Goal: Communication & Community: Answer question/provide support

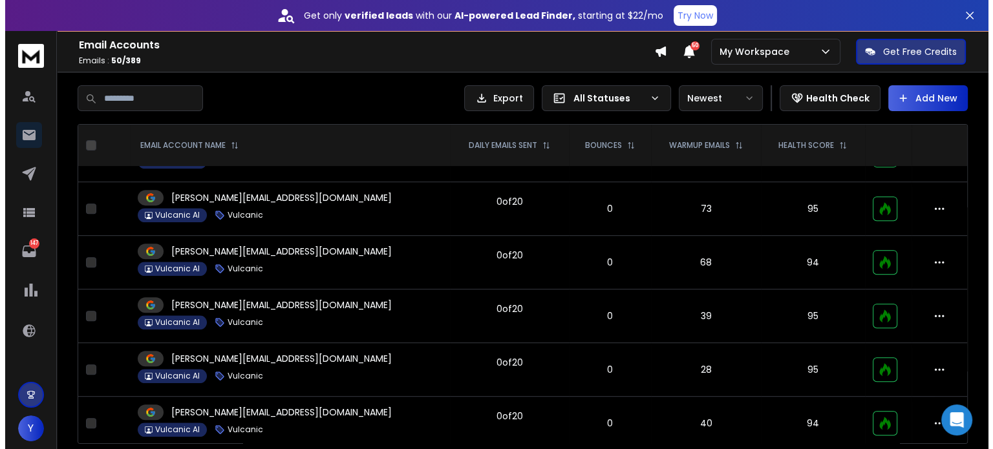
scroll to position [453, 0]
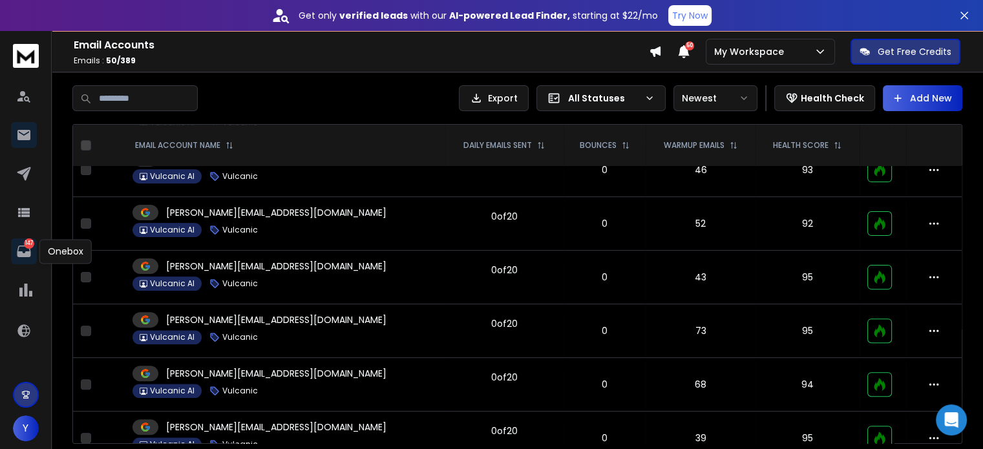
click at [26, 240] on p "147" at bounding box center [29, 244] width 10 height 10
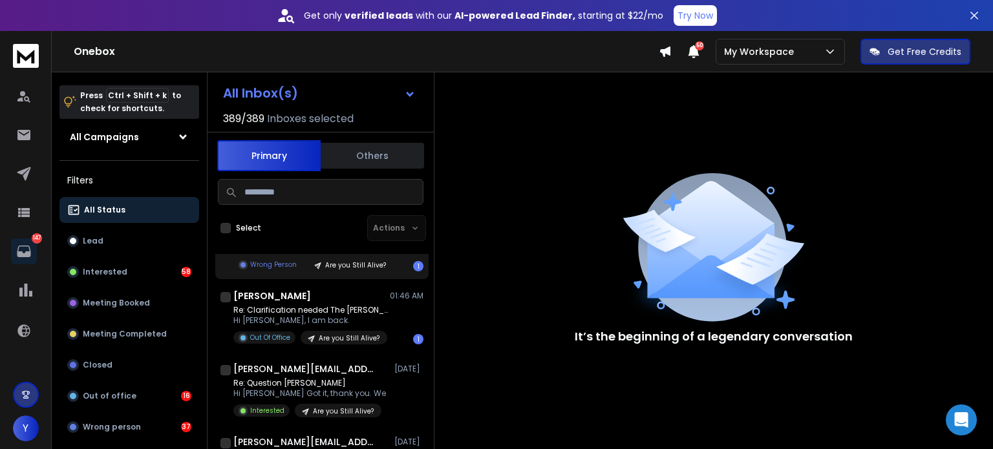
scroll to position [129, 0]
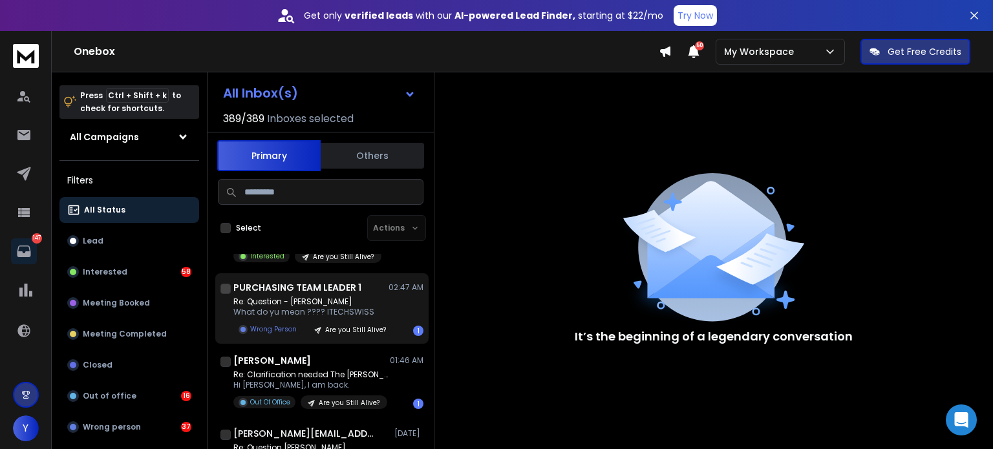
click at [369, 307] on p "What do yu mean ???? ITECHSWISS" at bounding box center [310, 312] width 155 height 10
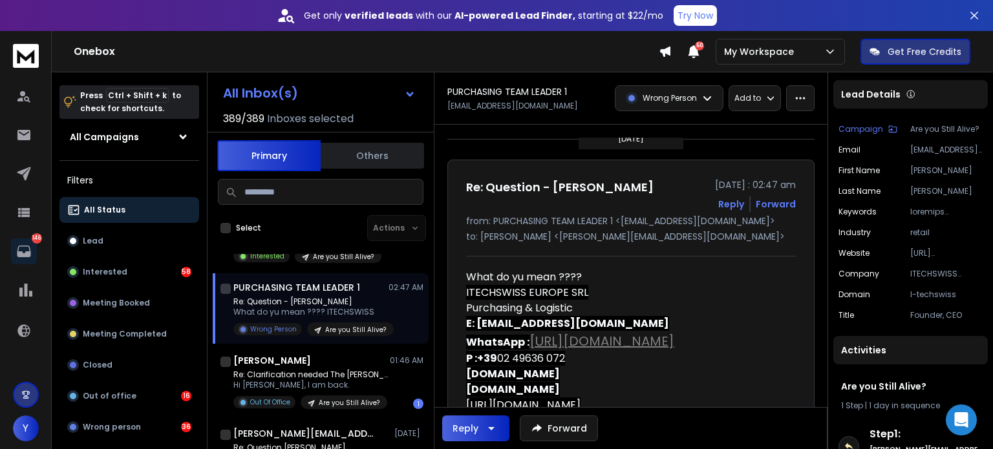
scroll to position [0, 0]
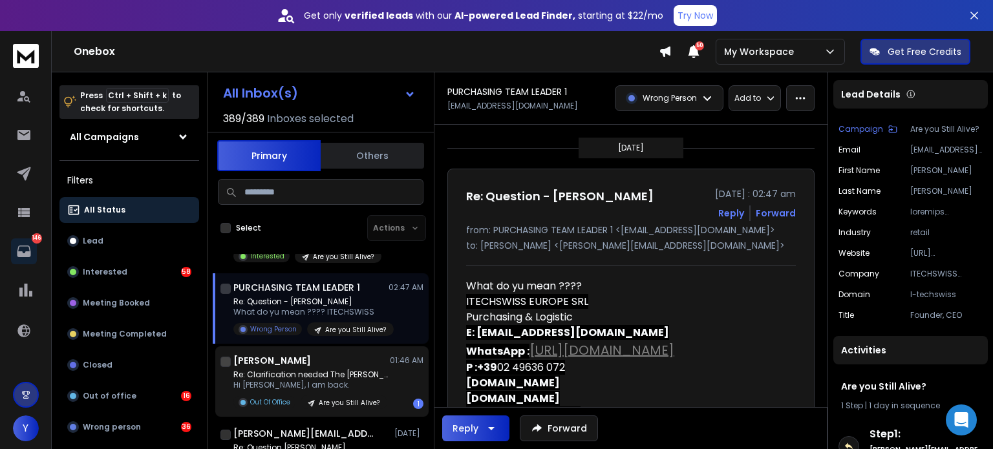
click at [303, 359] on h1 "[PERSON_NAME]" at bounding box center [272, 360] width 78 height 13
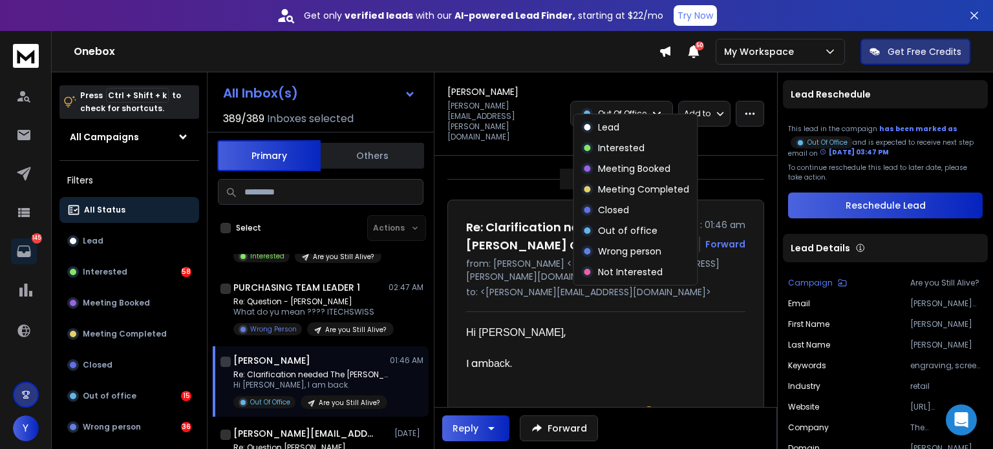
click at [628, 105] on div "Out Of Office" at bounding box center [621, 113] width 101 height 25
click at [631, 147] on p "Interested" at bounding box center [621, 148] width 47 height 13
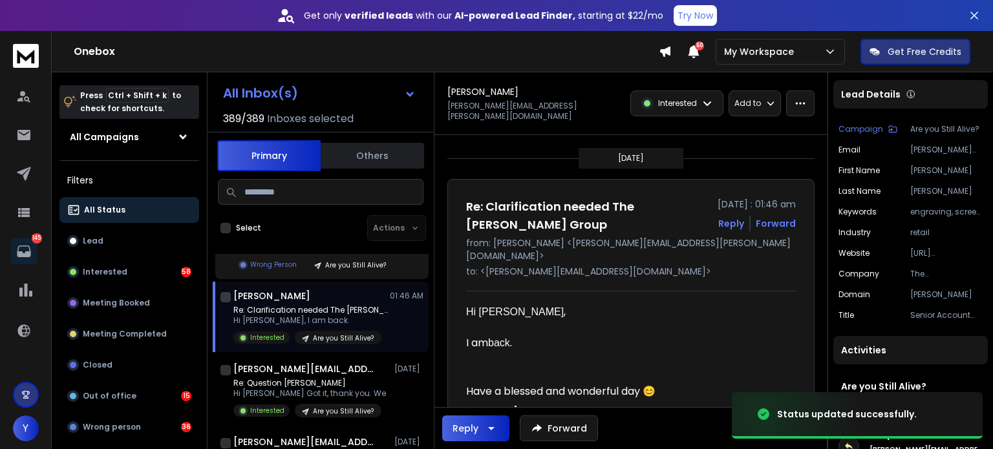
scroll to position [259, 0]
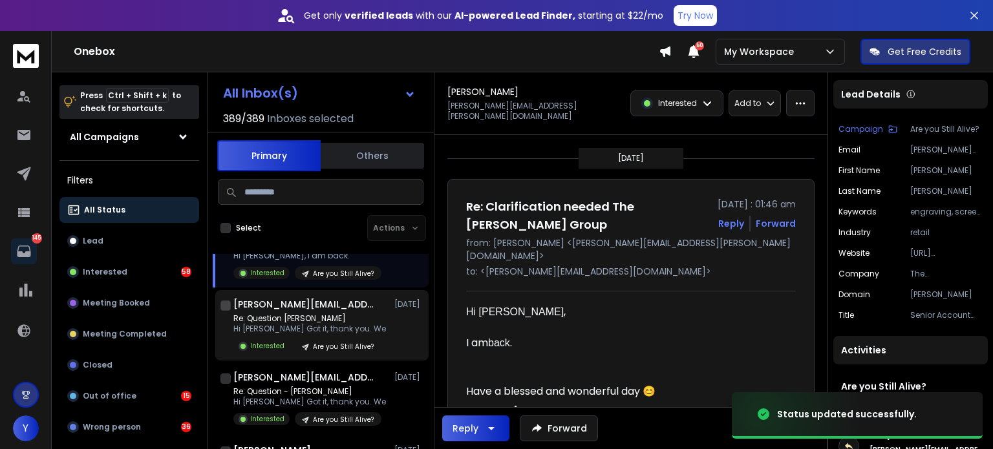
click at [344, 312] on div "[PERSON_NAME][EMAIL_ADDRESS][DOMAIN_NAME] [DATE] Re: Question [PERSON_NAME] Hi …" at bounding box center [328, 325] width 190 height 55
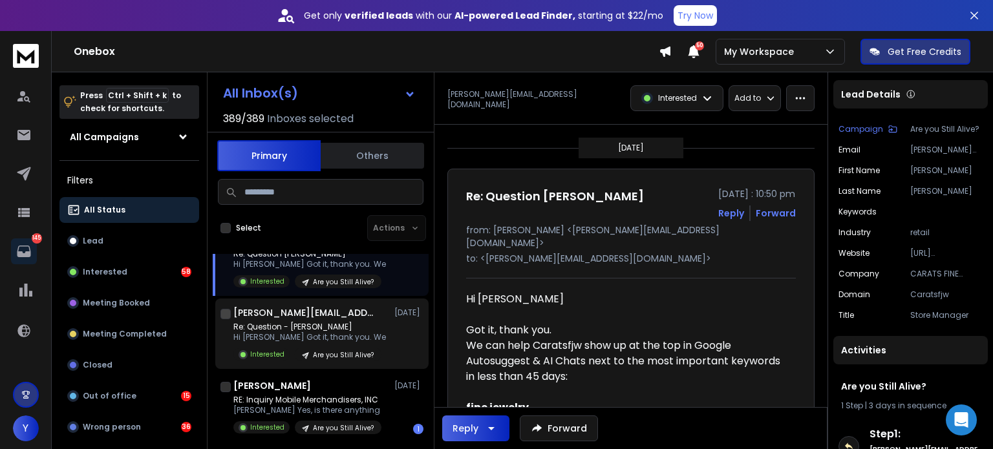
scroll to position [453, 0]
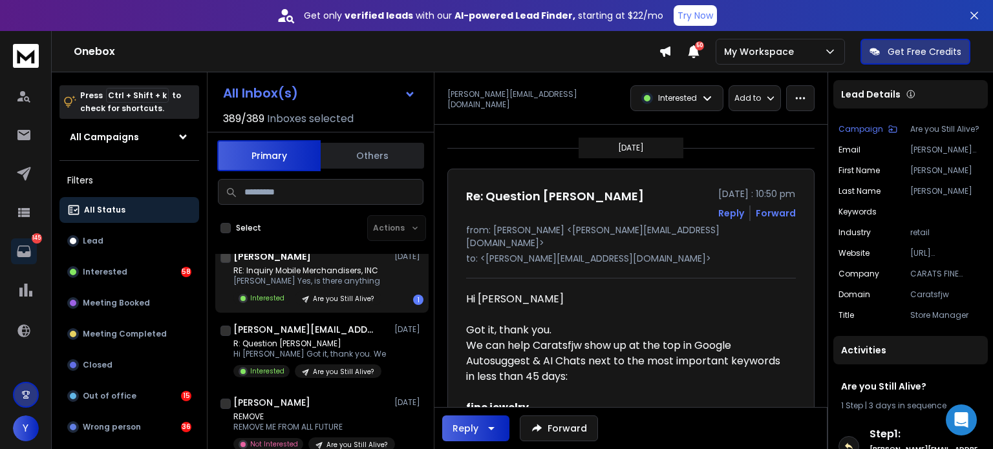
click at [347, 281] on p "[PERSON_NAME] Yes, is there anything" at bounding box center [307, 281] width 148 height 10
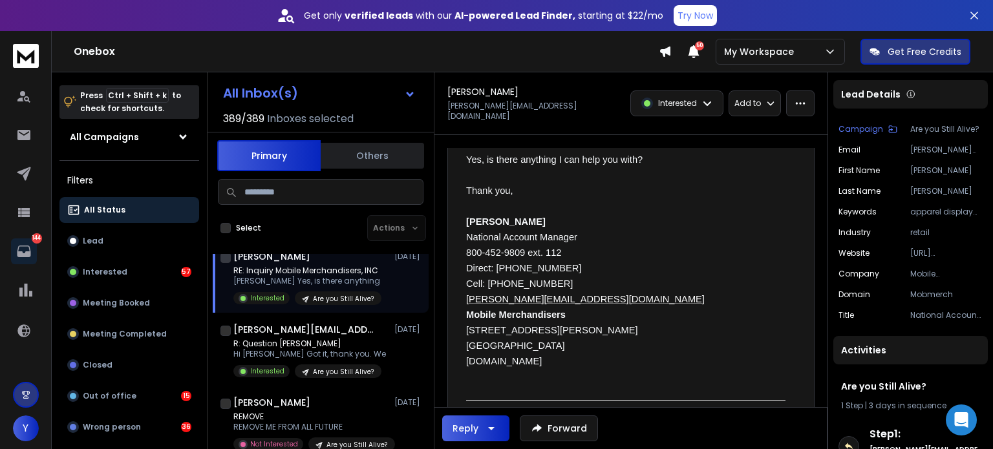
scroll to position [0, 0]
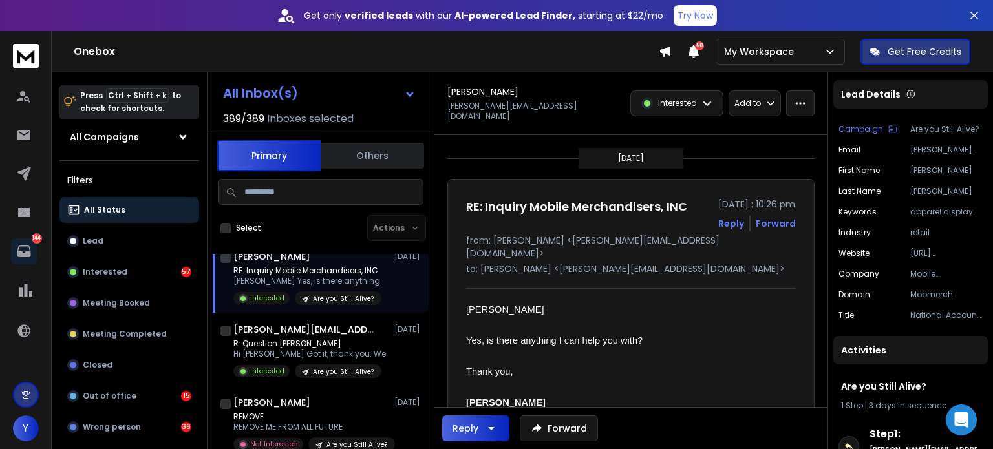
click at [685, 116] on div "[PERSON_NAME] [PERSON_NAME] [PERSON_NAME][EMAIL_ADDRESS][DOMAIN_NAME] Intereste…" at bounding box center [630, 103] width 393 height 63
click at [684, 92] on div "Interested" at bounding box center [677, 103] width 92 height 25
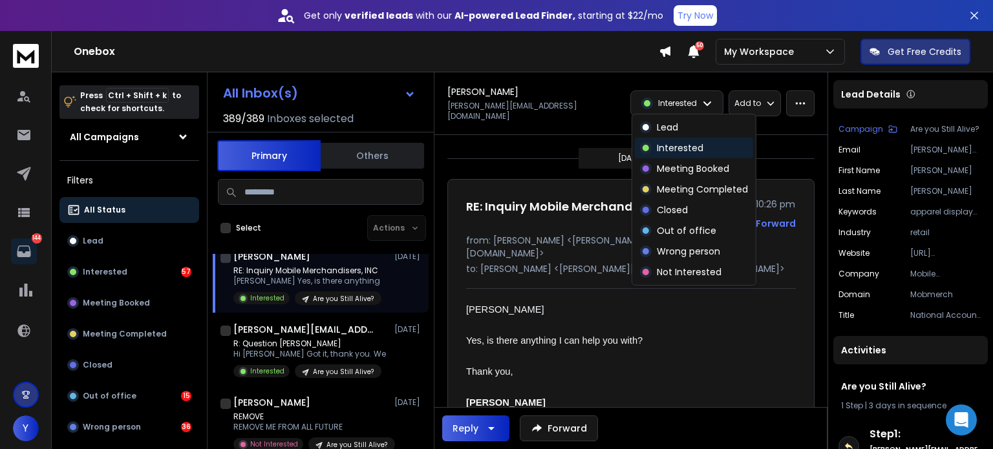
click at [685, 147] on p "Interested" at bounding box center [680, 148] width 47 height 13
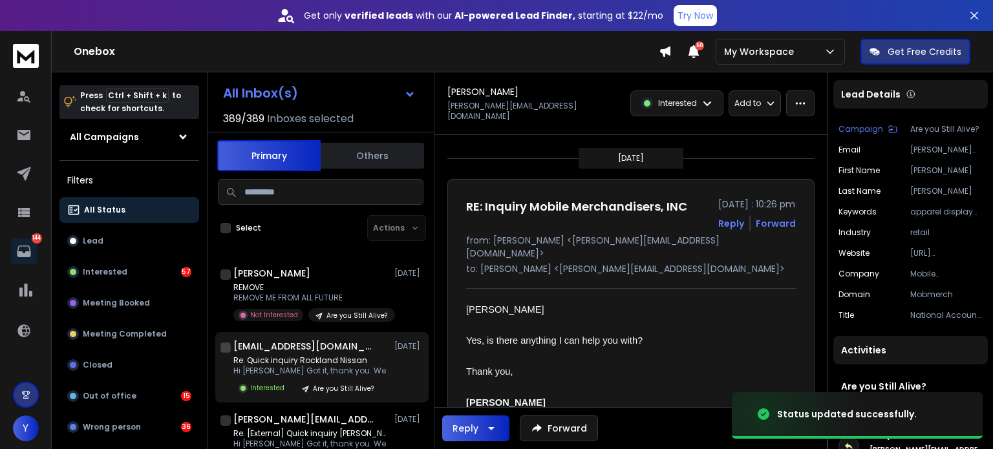
scroll to position [646, 0]
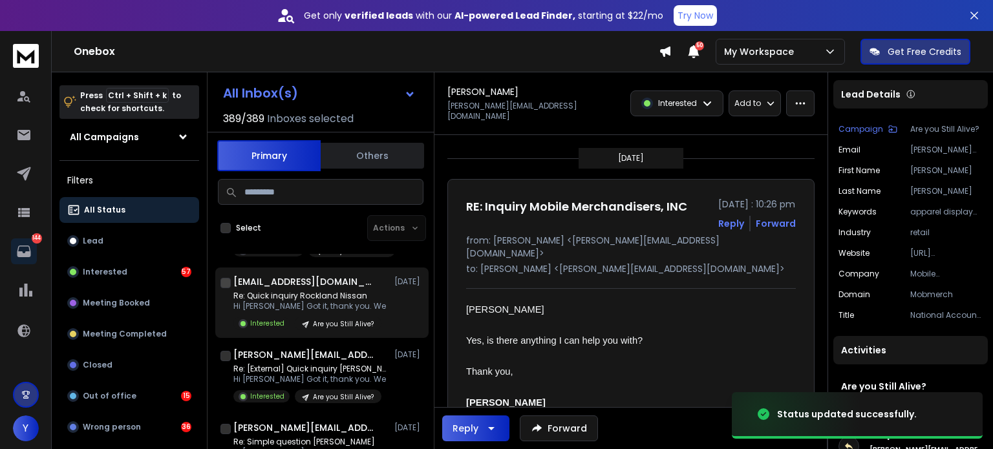
click at [350, 314] on div "Re: Quick inquiry Rockland Nissan Hi [PERSON_NAME] Got it, thank you. We Intere…" at bounding box center [309, 310] width 153 height 39
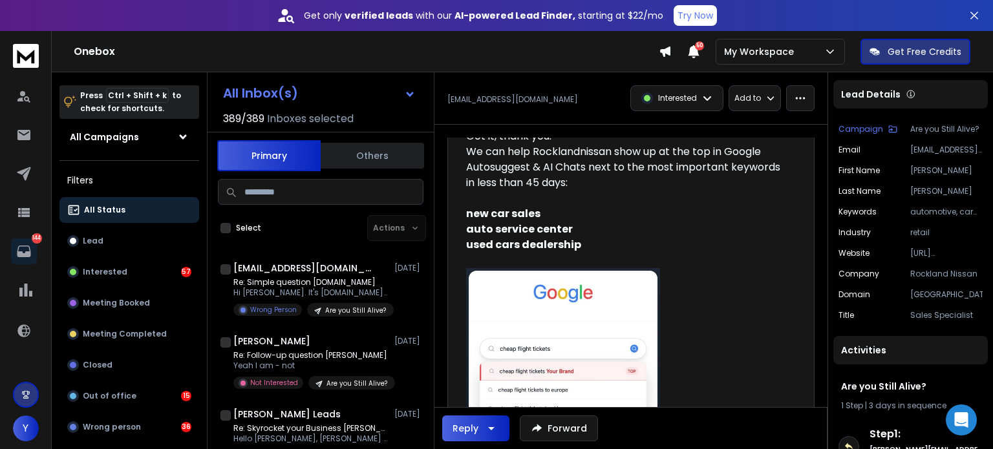
scroll to position [1228, 0]
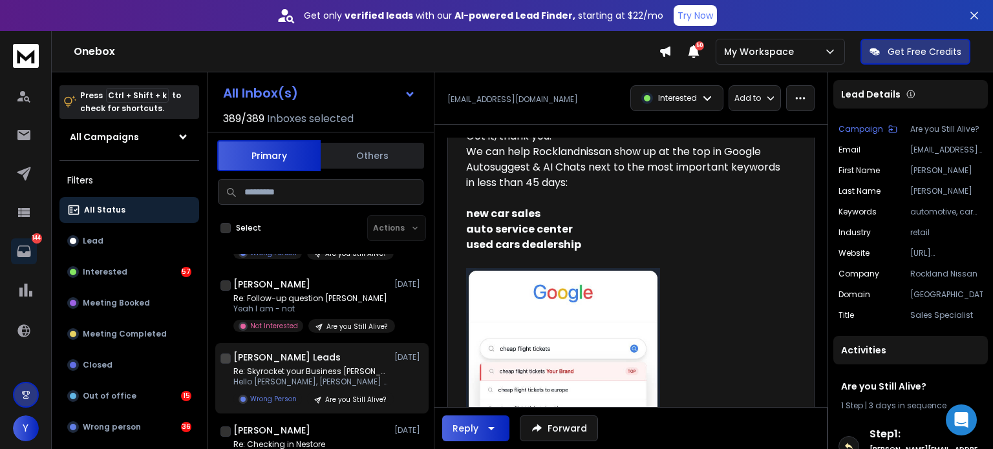
click at [352, 387] on p "Hello [PERSON_NAME], [PERSON_NAME] no longer" at bounding box center [310, 382] width 155 height 10
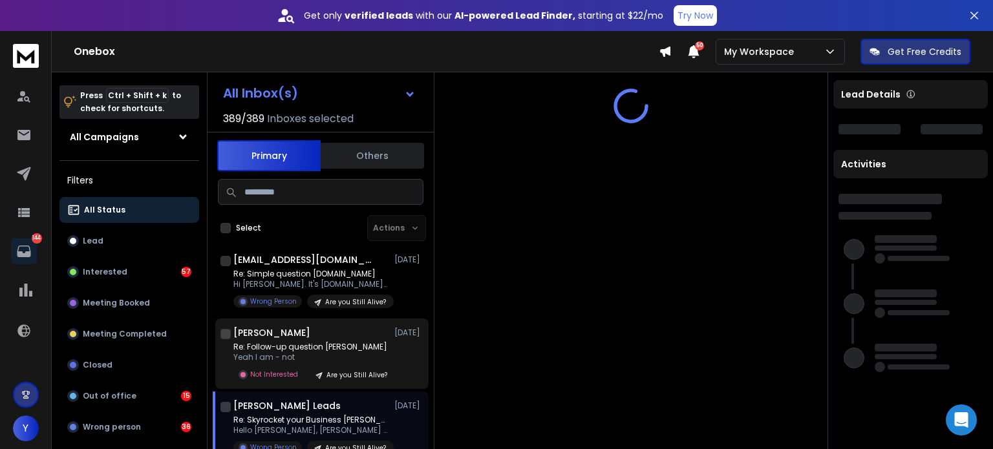
scroll to position [1099, 0]
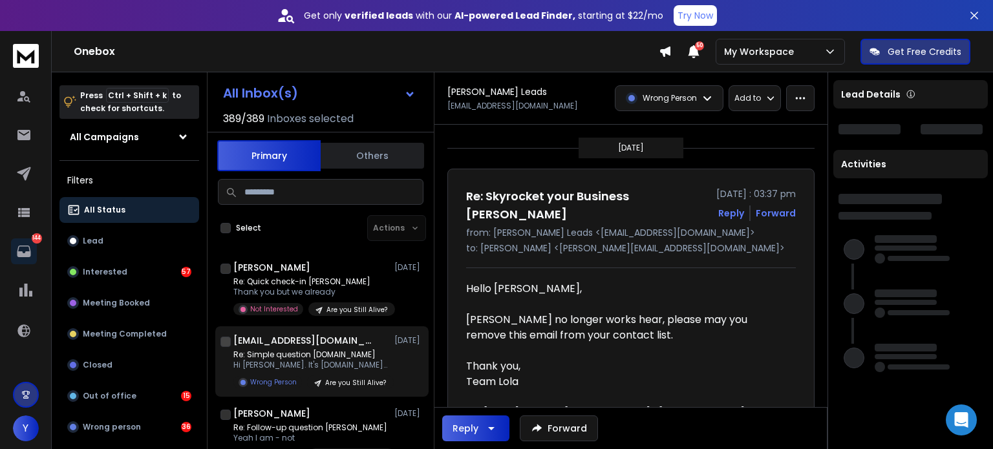
click at [327, 356] on p "Re: Simple question [DOMAIN_NAME]" at bounding box center [310, 355] width 155 height 10
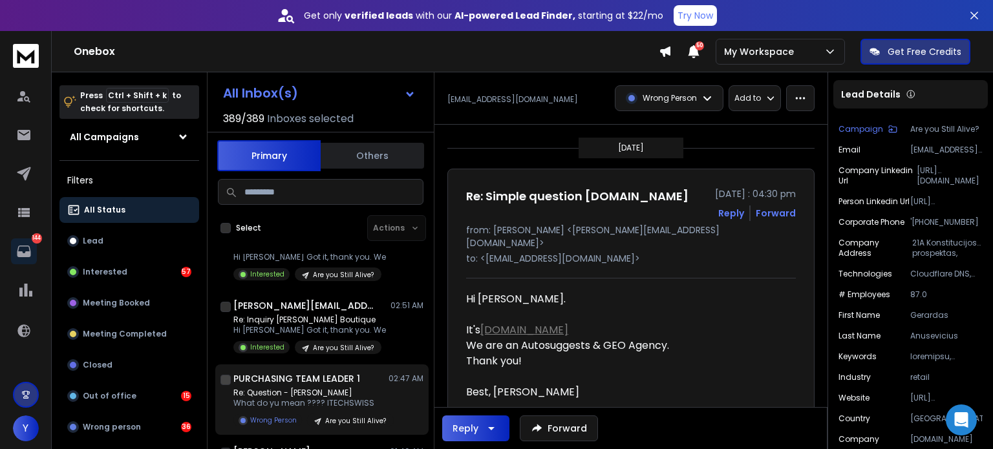
scroll to position [0, 0]
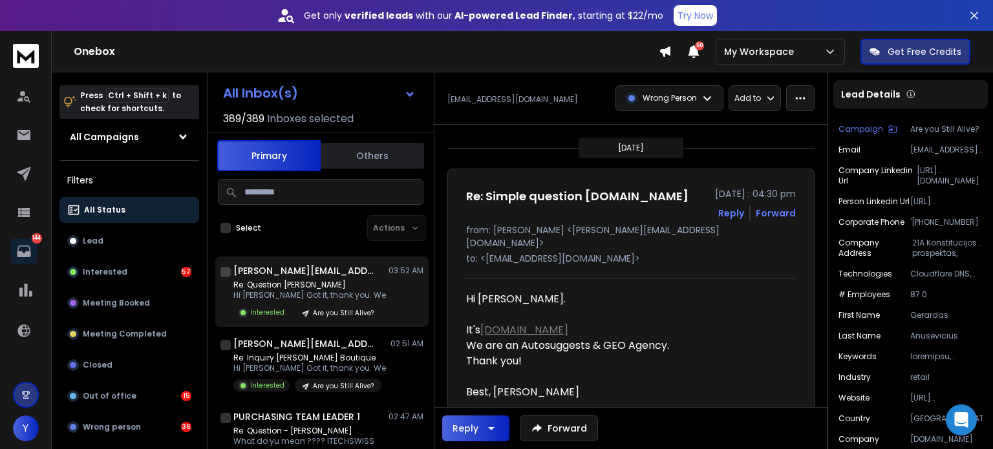
click at [314, 284] on p "Re: Question [PERSON_NAME]" at bounding box center [309, 285] width 153 height 10
